Goal: Task Accomplishment & Management: Manage account settings

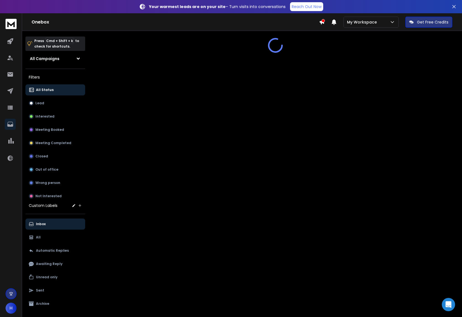
click at [41, 90] on p "All Status" at bounding box center [45, 90] width 18 height 4
click at [40, 104] on p "Lead" at bounding box center [39, 103] width 9 height 4
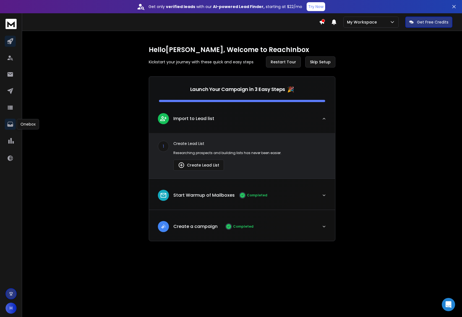
click at [10, 125] on icon at bounding box center [10, 124] width 7 height 7
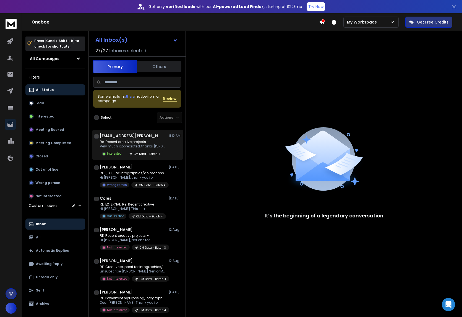
click at [126, 142] on p "Re: Recent creative projects –" at bounding box center [133, 142] width 66 height 4
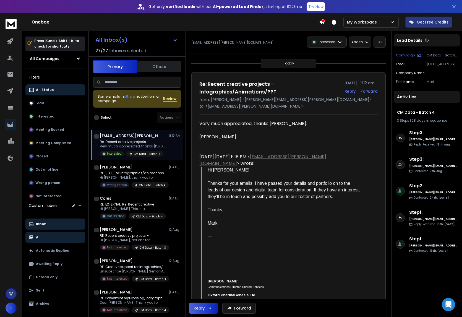
click at [35, 237] on div "All" at bounding box center [35, 237] width 12 height 7
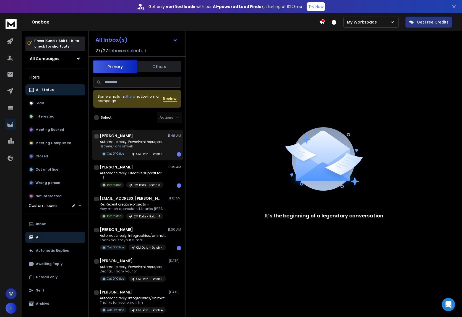
click at [121, 143] on p "Automatic reply: PowerPoint repurposing, infographics," at bounding box center [133, 142] width 66 height 4
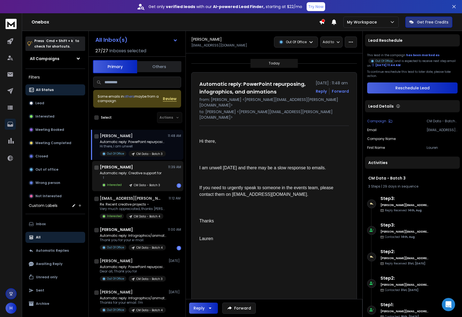
click at [126, 175] on p "Automatic reply: Creative support for" at bounding box center [132, 173] width 64 height 4
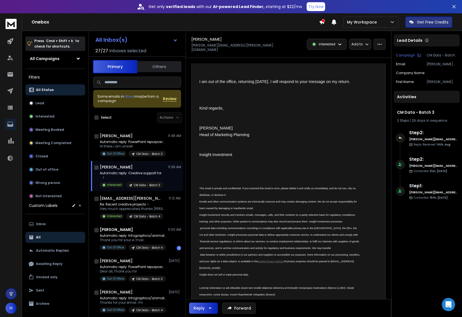
scroll to position [90, 0]
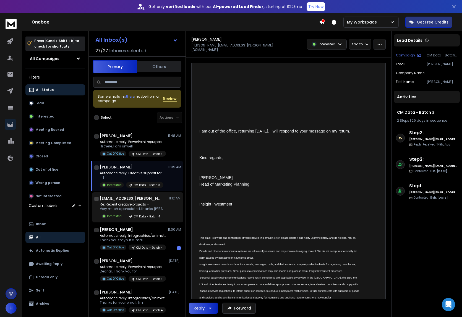
click at [125, 204] on p "Re: Recent creative projects –" at bounding box center [133, 204] width 66 height 4
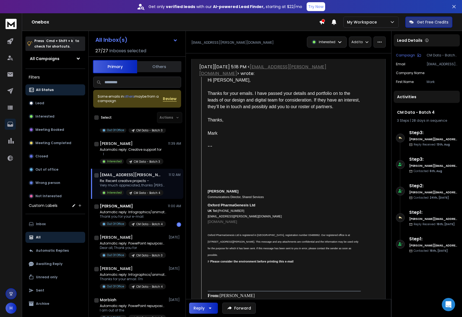
scroll to position [26, 0]
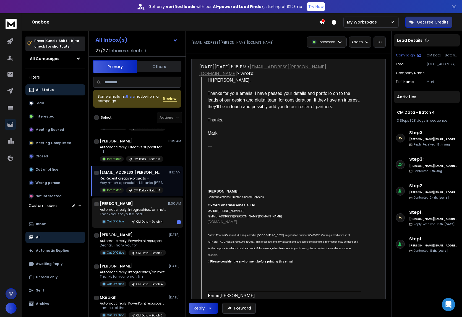
click at [119, 211] on p "Automatic reply: Infographics/animations/PPTs for HSBC," at bounding box center [133, 210] width 66 height 4
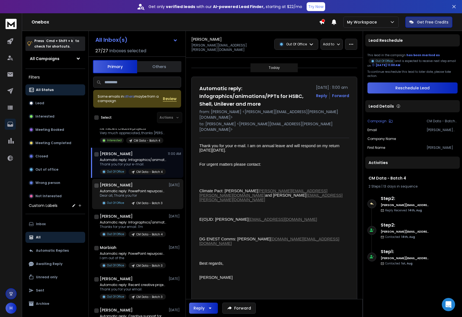
scroll to position [76, 0]
click at [126, 194] on p "Dear all, Thank you for" at bounding box center [133, 195] width 66 height 4
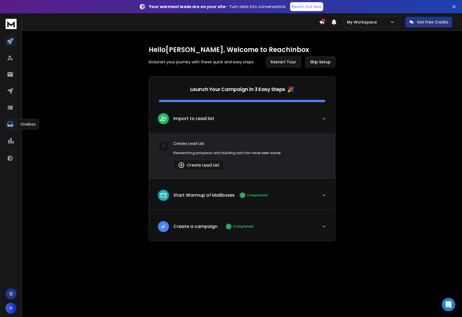
click at [10, 124] on icon at bounding box center [10, 124] width 7 height 7
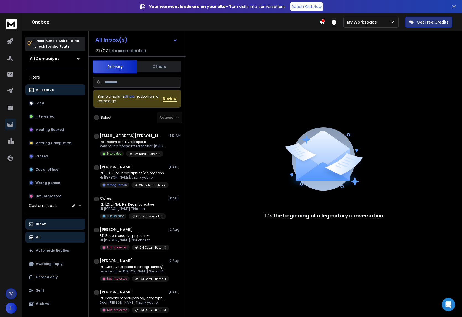
click at [38, 238] on p "All" at bounding box center [38, 237] width 5 height 4
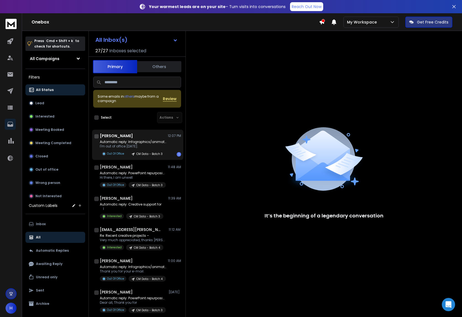
click at [126, 145] on p "I'm out of office [DATE]." at bounding box center [133, 146] width 66 height 4
